Goal: Task Accomplishment & Management: Manage account settings

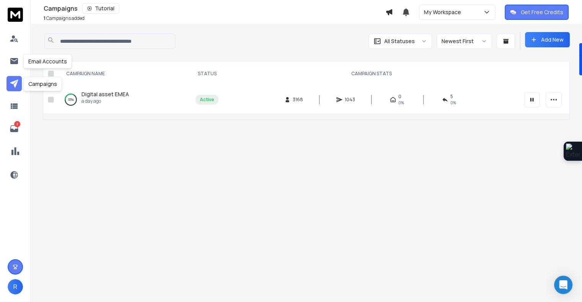
drag, startPoint x: 11, startPoint y: 62, endPoint x: 15, endPoint y: 86, distance: 24.4
click at [11, 62] on icon at bounding box center [14, 61] width 8 height 6
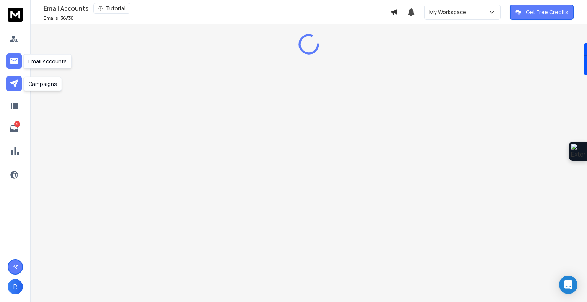
click at [15, 86] on icon at bounding box center [14, 84] width 8 height 8
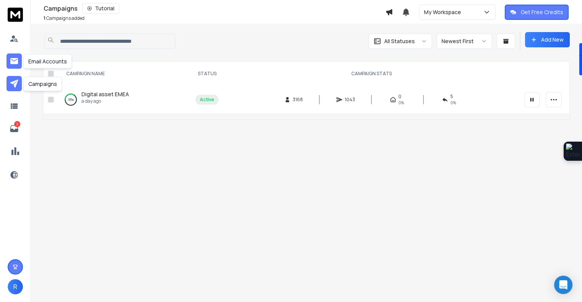
click at [16, 59] on icon at bounding box center [14, 61] width 8 height 6
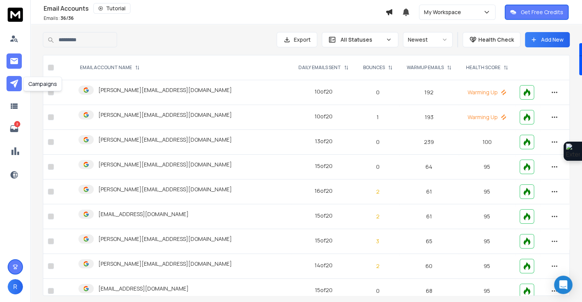
click at [13, 86] on icon at bounding box center [14, 83] width 9 height 9
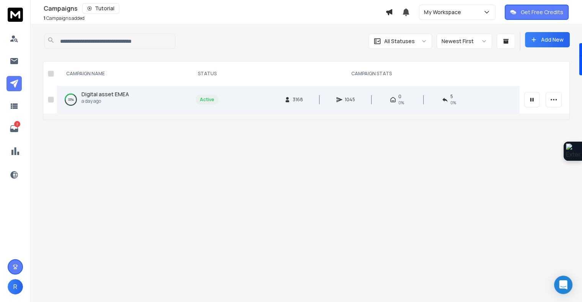
click at [214, 99] on div "Active" at bounding box center [206, 100] width 23 height 10
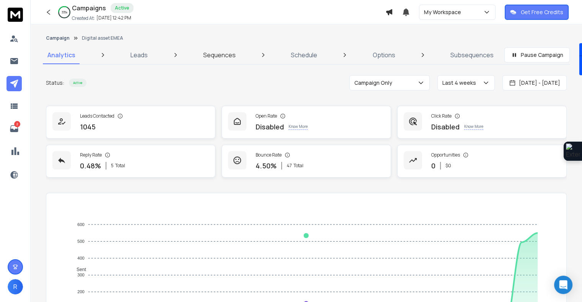
click at [225, 56] on p "Sequences" at bounding box center [219, 54] width 33 height 9
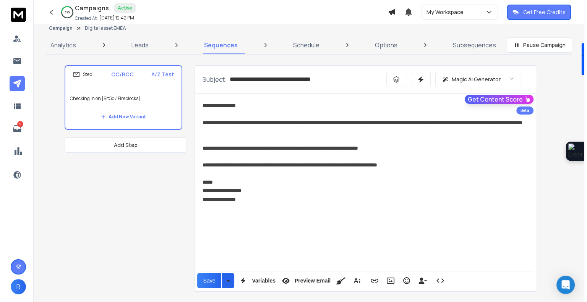
scroll to position [10, 0]
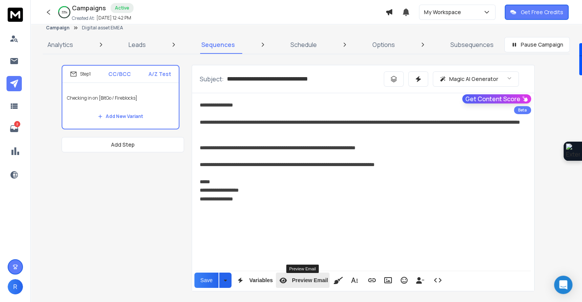
click at [310, 283] on span "Preview Email" at bounding box center [309, 281] width 39 height 7
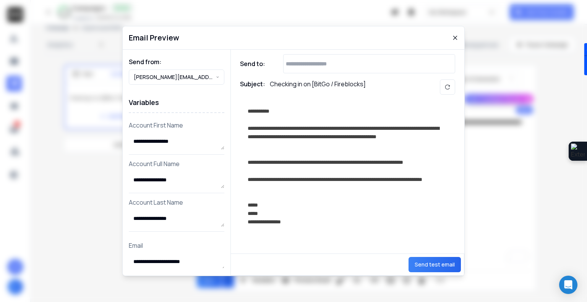
click at [181, 78] on p "emily.carter@data-leads.net" at bounding box center [175, 77] width 82 height 8
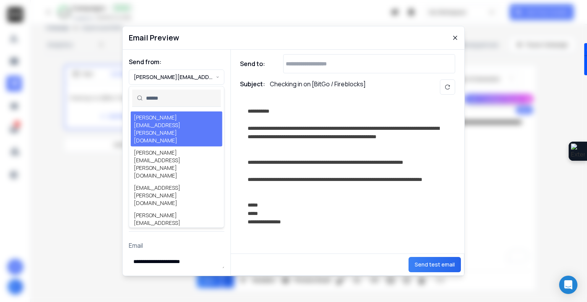
click at [297, 66] on input at bounding box center [369, 64] width 167 height 14
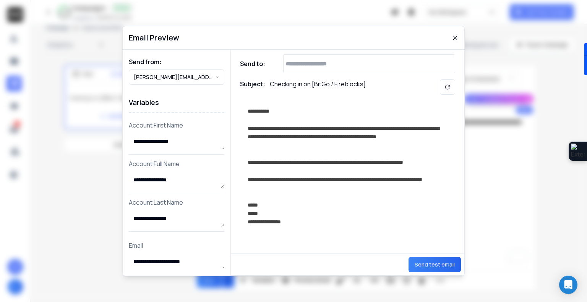
click at [300, 64] on input at bounding box center [369, 64] width 167 height 14
click at [431, 260] on button "Send test email" at bounding box center [435, 264] width 52 height 15
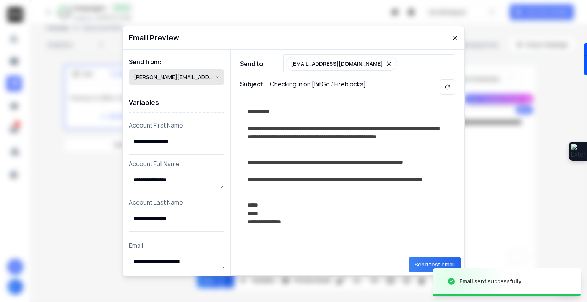
click at [197, 79] on p "emily.carter@data-leads.net" at bounding box center [175, 77] width 82 height 8
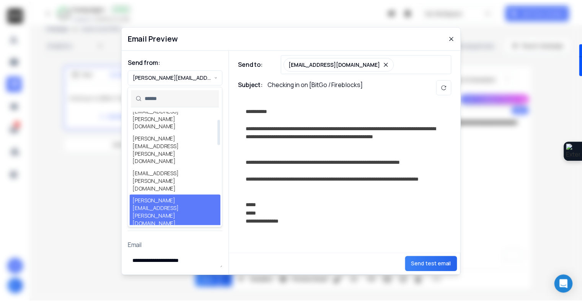
scroll to position [38, 0]
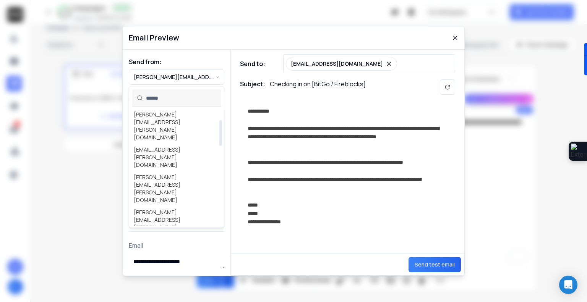
click at [183, 269] on div "[PERSON_NAME][EMAIL_ADDRESS][DOMAIN_NAME]" at bounding box center [177, 283] width 92 height 28
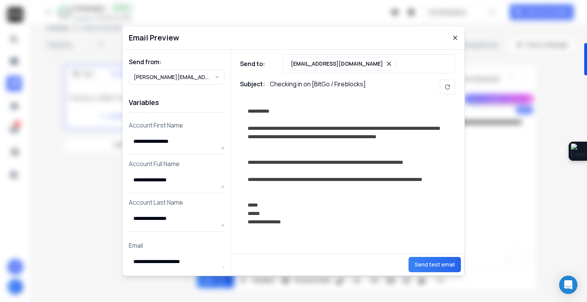
click at [422, 260] on button "Send test email" at bounding box center [435, 264] width 52 height 15
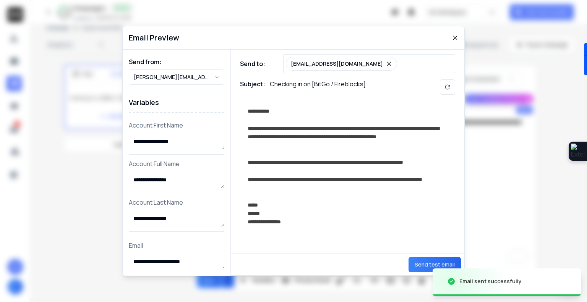
click at [453, 37] on icon at bounding box center [455, 38] width 6 height 6
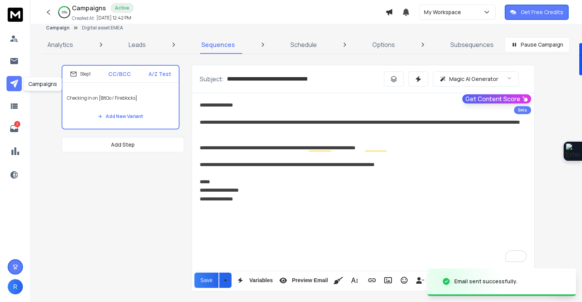
click at [16, 83] on icon at bounding box center [14, 84] width 8 height 8
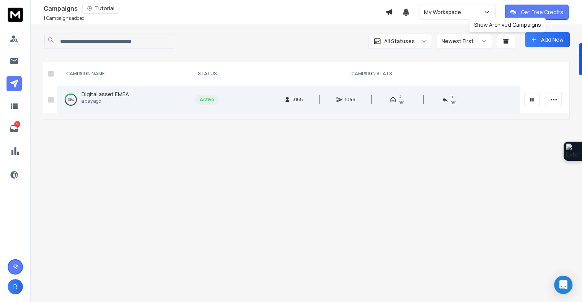
click at [560, 99] on button "button" at bounding box center [553, 99] width 16 height 15
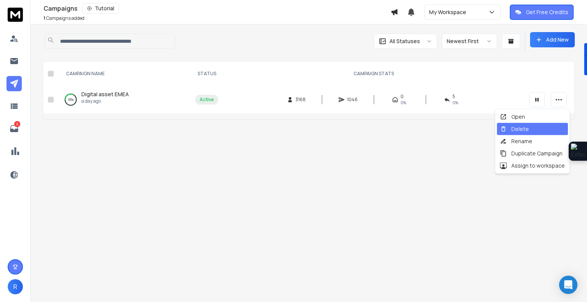
click at [513, 127] on div "Delete" at bounding box center [514, 129] width 29 height 8
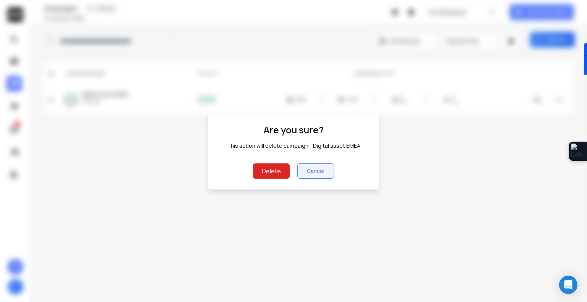
click at [274, 182] on div "Are you sure? This action will delete campaign - Digital asset EMEA Delete Canc…" at bounding box center [294, 151] width 172 height 77
click at [273, 177] on button "Delete" at bounding box center [271, 171] width 37 height 15
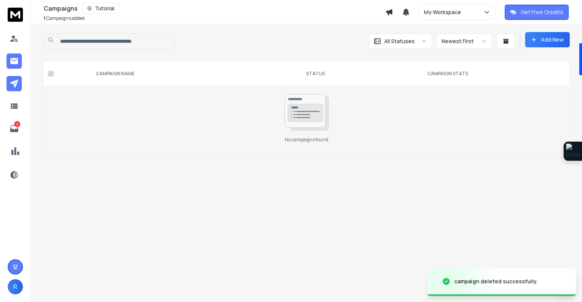
click at [15, 59] on icon at bounding box center [14, 61] width 8 height 6
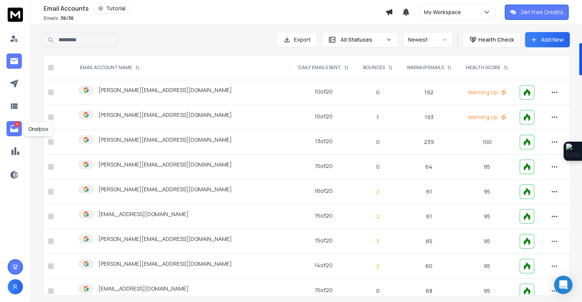
click at [14, 127] on icon at bounding box center [14, 128] width 9 height 9
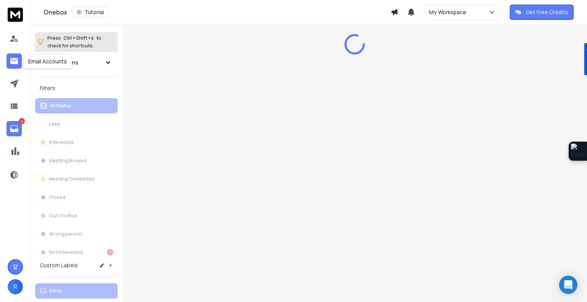
click at [17, 63] on icon at bounding box center [14, 61] width 8 height 6
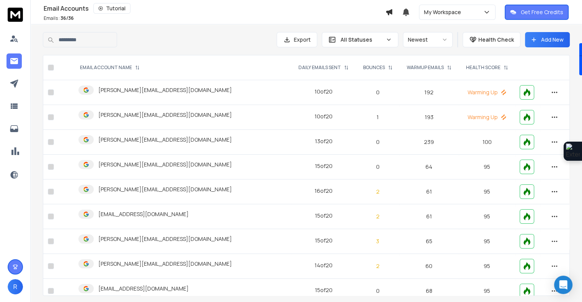
click at [173, 32] on div at bounding box center [157, 39] width 229 height 15
click at [12, 84] on icon at bounding box center [14, 84] width 8 height 8
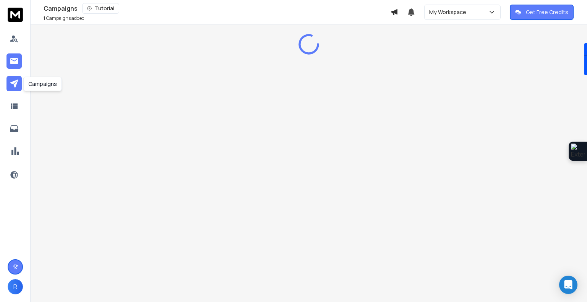
click at [14, 63] on icon at bounding box center [14, 61] width 8 height 6
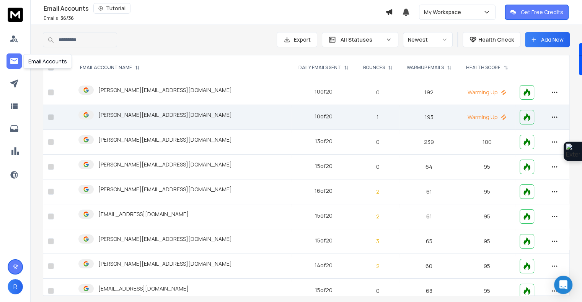
click at [200, 41] on div at bounding box center [157, 39] width 229 height 15
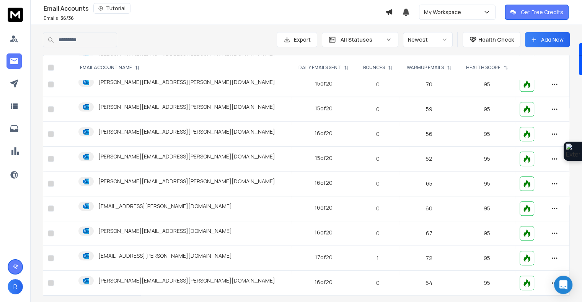
scroll to position [529, 0]
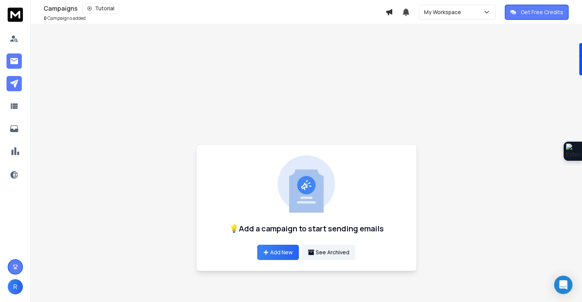
click at [18, 58] on icon at bounding box center [14, 61] width 9 height 9
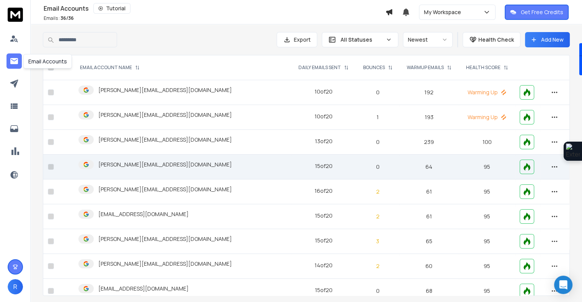
scroll to position [153, 0]
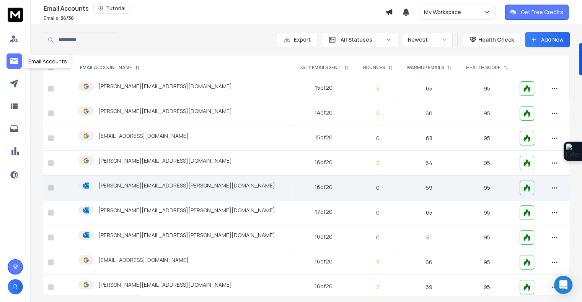
click at [50, 187] on button "button" at bounding box center [51, 188] width 6 height 6
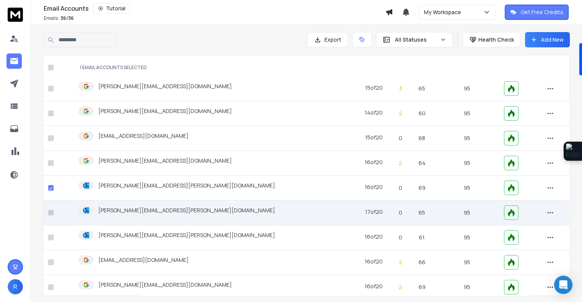
click at [50, 212] on button "button" at bounding box center [51, 213] width 6 height 6
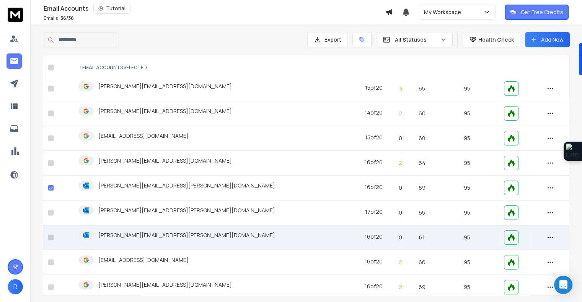
click at [52, 237] on button "button" at bounding box center [51, 238] width 6 height 6
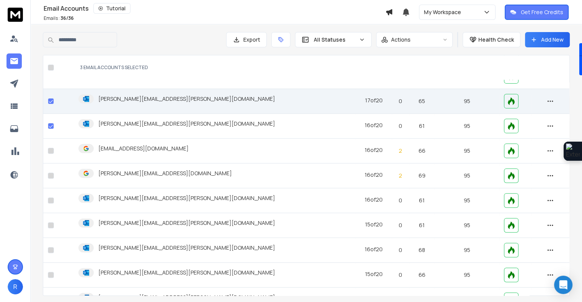
scroll to position [268, 0]
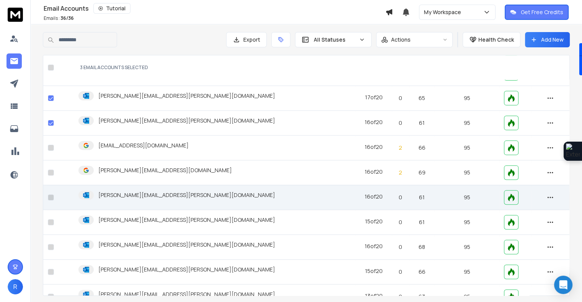
click at [49, 198] on button "button" at bounding box center [51, 198] width 6 height 6
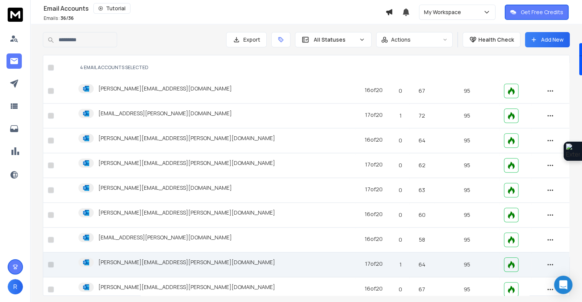
scroll to position [682, 0]
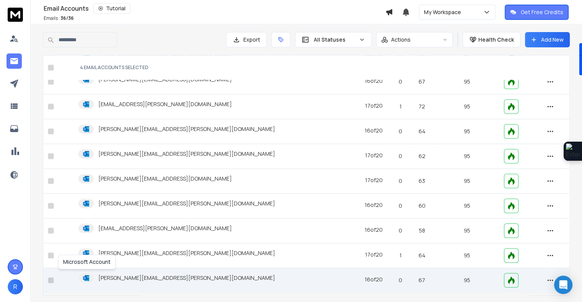
type button "on"
click at [49, 280] on button "button" at bounding box center [51, 281] width 6 height 6
type button "on"
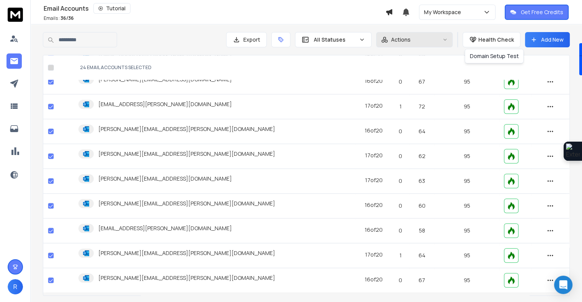
click at [427, 44] on button "Actions" at bounding box center [414, 39] width 76 height 15
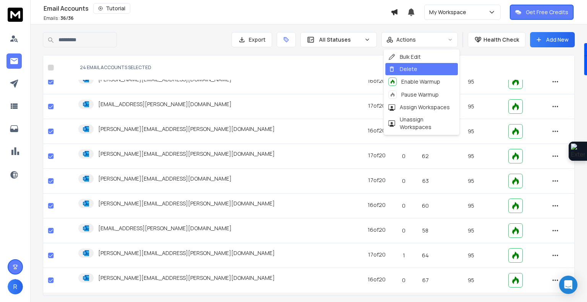
click at [418, 68] on div "Delete" at bounding box center [421, 69] width 73 height 12
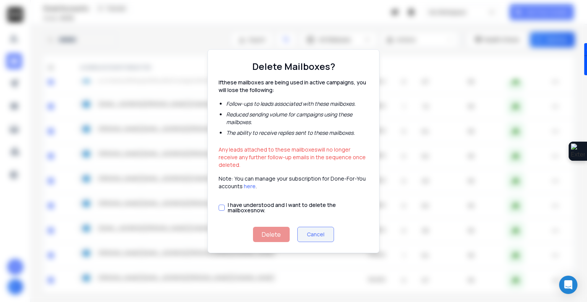
click at [220, 205] on button "I have understood and I want to delete the mailbox es now." at bounding box center [222, 208] width 6 height 6
click at [275, 231] on button "Delete" at bounding box center [271, 234] width 37 height 15
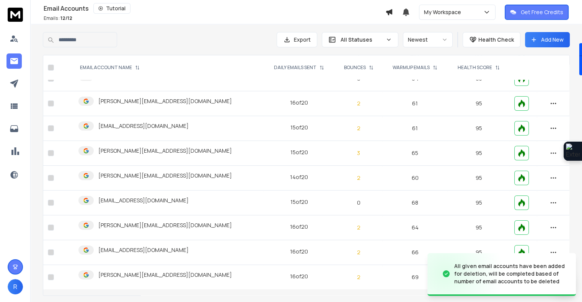
scroll to position [87, 0]
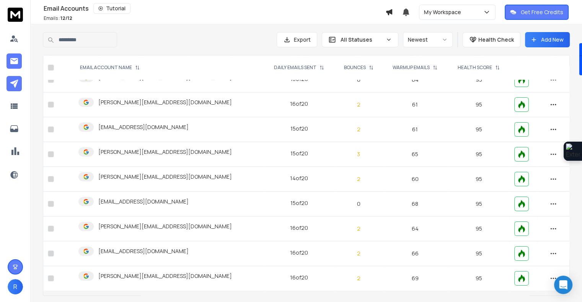
click at [16, 83] on icon at bounding box center [14, 84] width 8 height 8
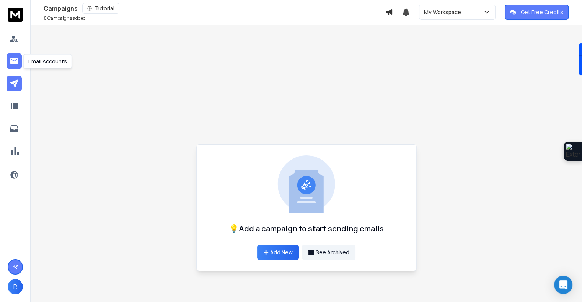
click at [16, 62] on icon at bounding box center [14, 61] width 8 height 6
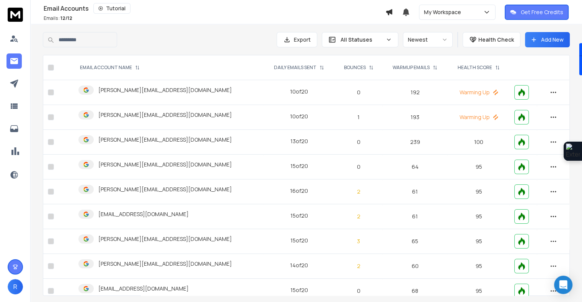
click at [228, 47] on div "Export All Statuses Newest Health Check Add New EMAIL ACCOUNT NAME DAILY EMAILS…" at bounding box center [306, 164] width 527 height 264
click at [210, 6] on div "Email Accounts Tutorial" at bounding box center [214, 8] width 341 height 11
click at [237, 42] on div at bounding box center [157, 39] width 229 height 15
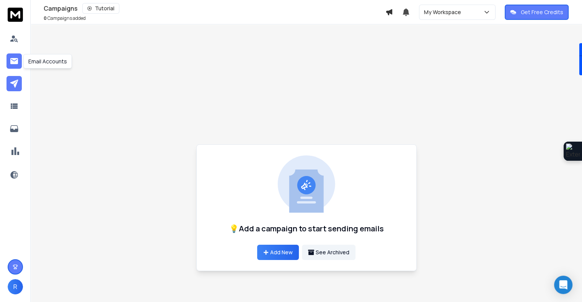
click at [14, 59] on icon at bounding box center [14, 61] width 8 height 6
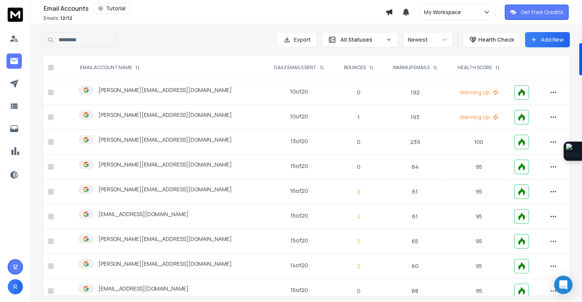
click at [18, 286] on span "R" at bounding box center [15, 287] width 15 height 15
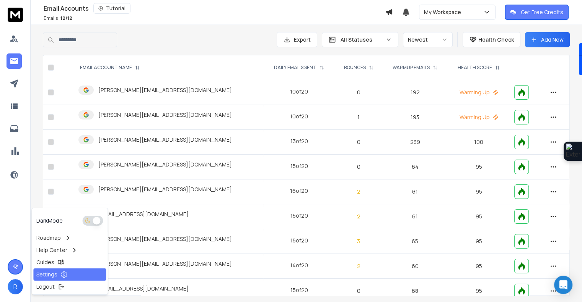
click at [49, 276] on p "Settings" at bounding box center [46, 275] width 21 height 8
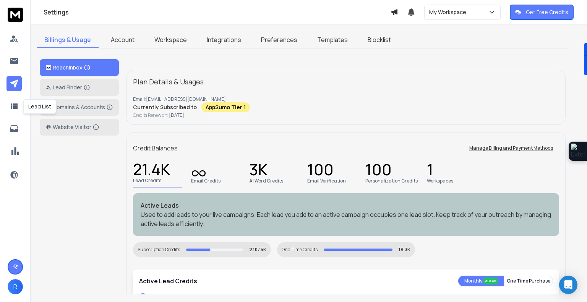
click at [10, 80] on icon at bounding box center [14, 83] width 9 height 9
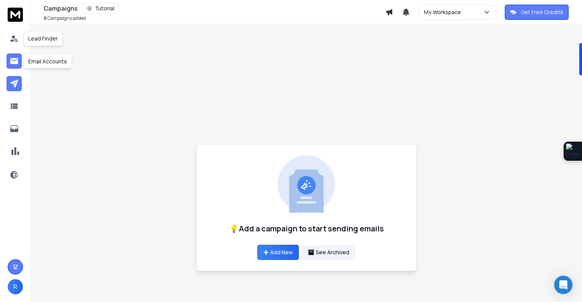
click at [15, 57] on icon at bounding box center [14, 61] width 9 height 9
click at [12, 63] on icon at bounding box center [14, 61] width 8 height 6
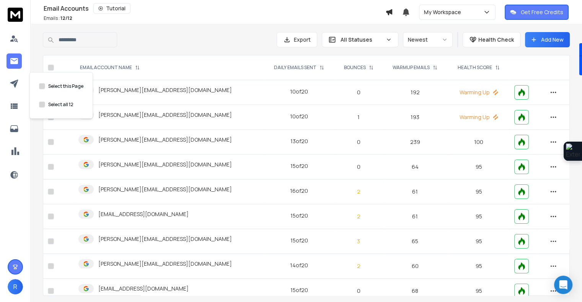
click at [52, 67] on button "Select this Page" at bounding box center [51, 68] width 6 height 6
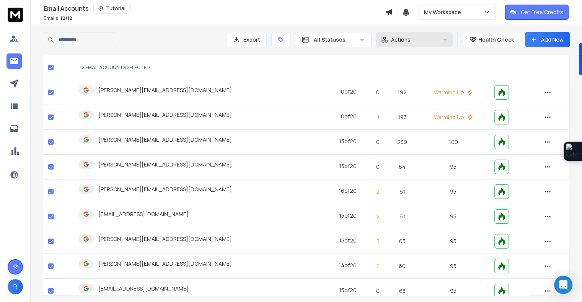
click at [417, 41] on div "Actions" at bounding box center [410, 40] width 58 height 8
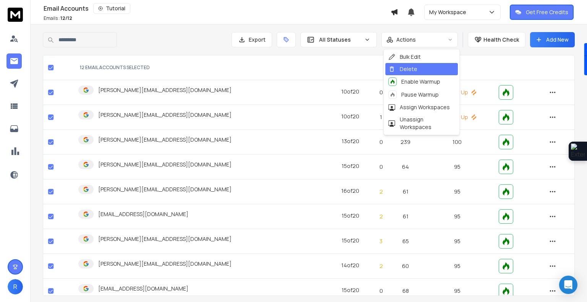
click at [417, 68] on div "Delete" at bounding box center [421, 69] width 73 height 12
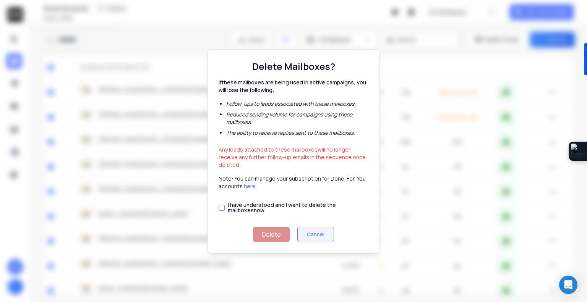
drag, startPoint x: 221, startPoint y: 202, endPoint x: 274, endPoint y: 232, distance: 60.9
click at [221, 205] on button "I have understood and I want to delete the mailbox es now." at bounding box center [222, 208] width 6 height 6
click at [276, 232] on button "Delete" at bounding box center [271, 234] width 37 height 15
